Goal: Task Accomplishment & Management: Use online tool/utility

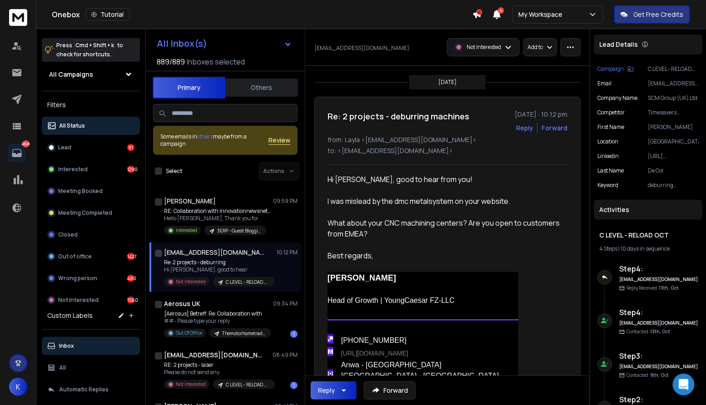
scroll to position [10, 0]
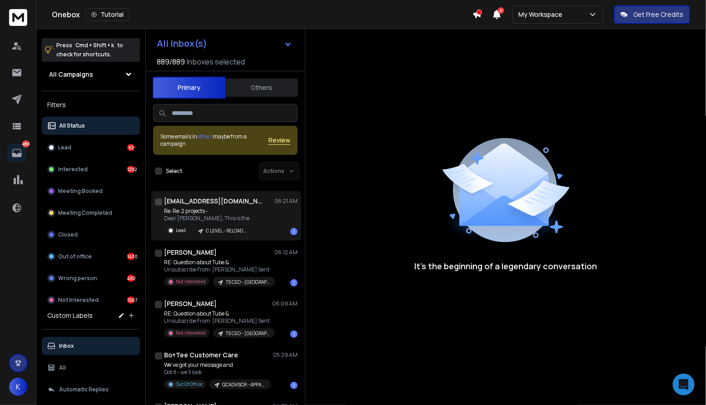
click at [220, 198] on h1 "info@fhopepack.com" at bounding box center [214, 201] width 100 height 9
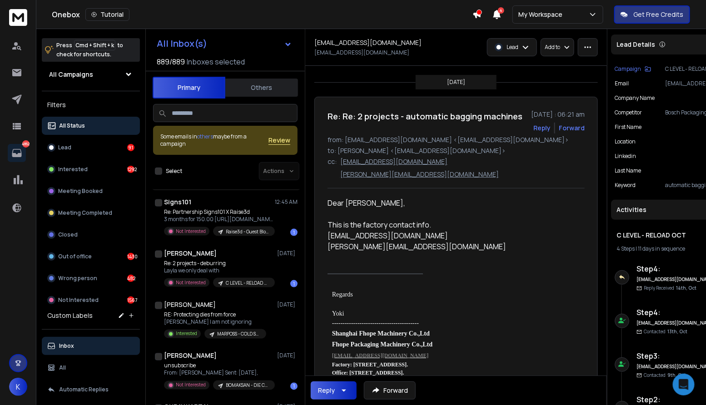
scroll to position [516, 0]
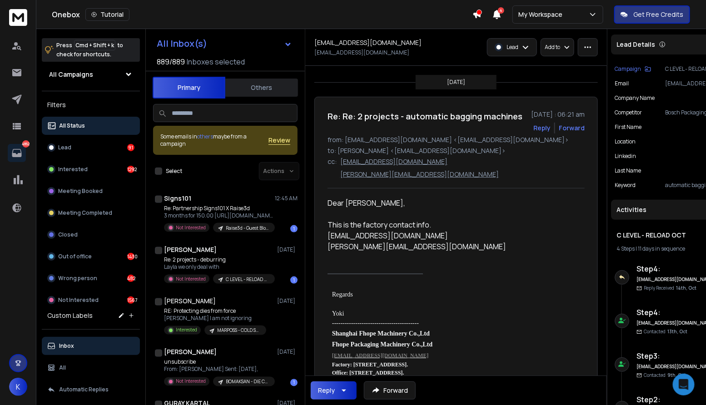
click at [207, 317] on p "Jennifer I am not ignoring" at bounding box center [215, 318] width 102 height 7
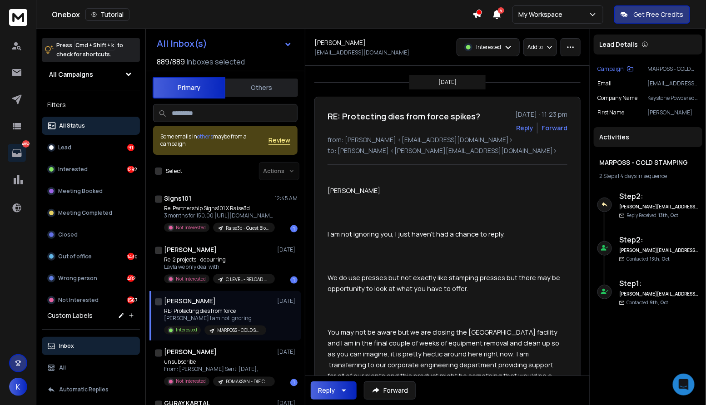
click at [439, 137] on p "from: MYERS, Chris <cmyers@keystonepm.com>" at bounding box center [448, 139] width 240 height 9
click at [454, 140] on p "from: MYERS, Chris <cmyers@keystonepm.com>" at bounding box center [448, 139] width 240 height 9
copy p "keystonepm.com"
